Goal: Task Accomplishment & Management: Use online tool/utility

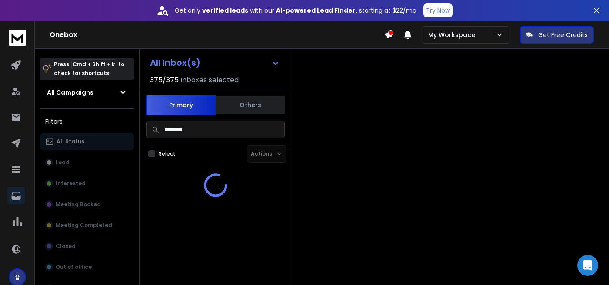
click at [186, 111] on button "Primary" at bounding box center [181, 104] width 70 height 21
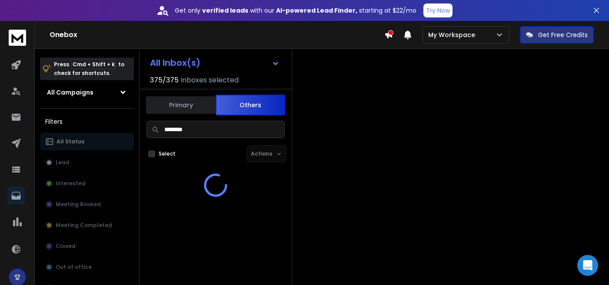
click at [245, 107] on button "Others" at bounding box center [251, 104] width 70 height 21
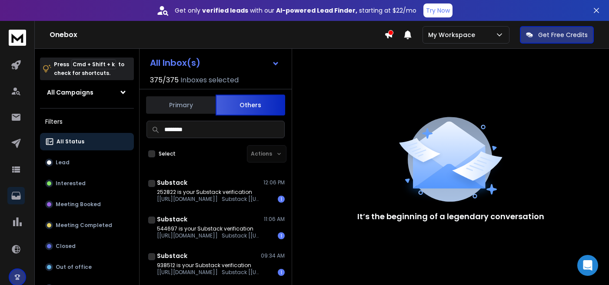
drag, startPoint x: 205, startPoint y: 133, endPoint x: 132, endPoint y: 127, distance: 73.7
click at [132, 127] on div "Press Cmd + Shift + k to check for shortcuts. All Campaigns All Campaigns Filte…" at bounding box center [322, 191] width 575 height 285
click at [170, 101] on button "Primary" at bounding box center [181, 104] width 70 height 19
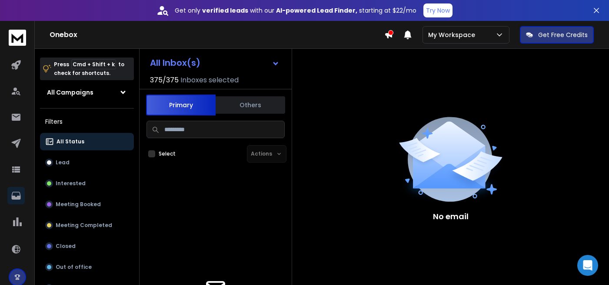
click at [258, 107] on button "Others" at bounding box center [251, 104] width 70 height 19
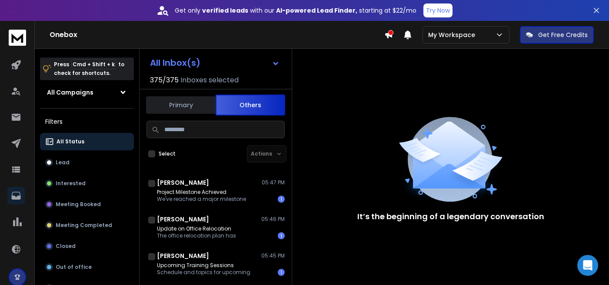
click at [200, 105] on button "Primary" at bounding box center [181, 104] width 70 height 19
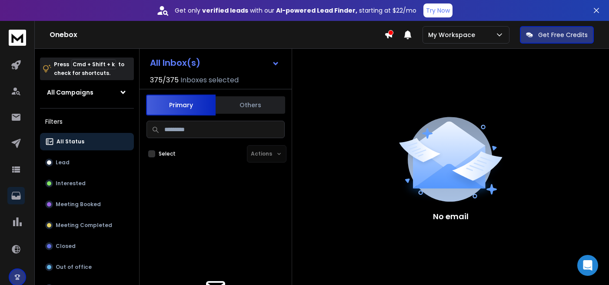
click at [236, 104] on button "Others" at bounding box center [251, 104] width 70 height 19
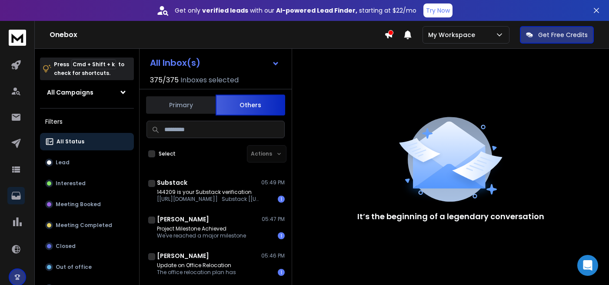
click at [231, 130] on input at bounding box center [216, 129] width 138 height 17
type input "********"
click at [190, 109] on button "Primary" at bounding box center [181, 104] width 70 height 19
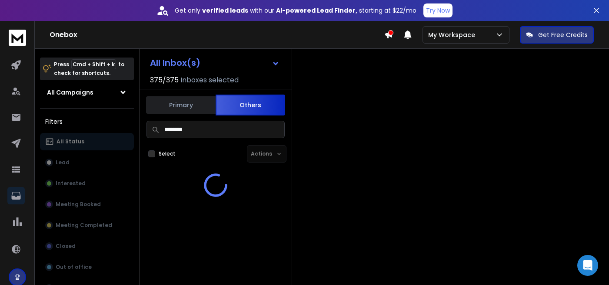
click at [244, 109] on button "Others" at bounding box center [251, 104] width 70 height 21
